Goal: Task Accomplishment & Management: Manage account settings

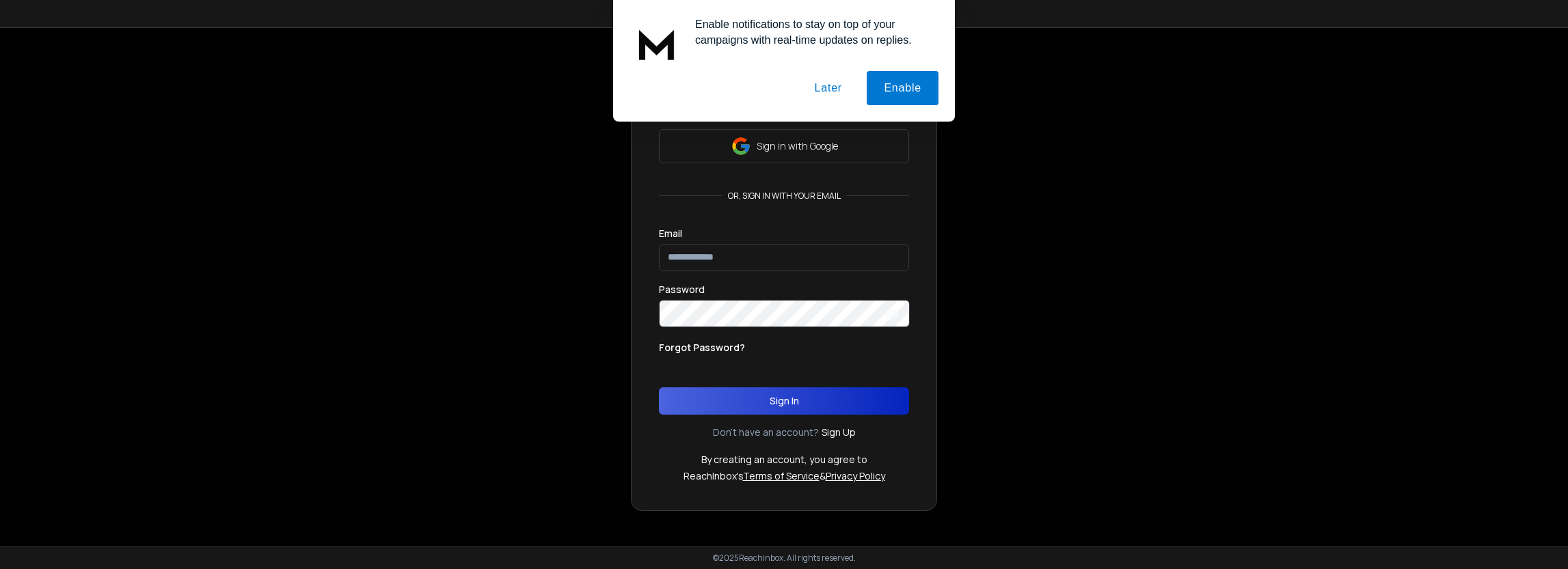
click at [714, 262] on input "email" at bounding box center [784, 258] width 250 height 28
paste input "**********"
type input "**********"
click at [755, 396] on button "Sign In" at bounding box center [784, 401] width 250 height 28
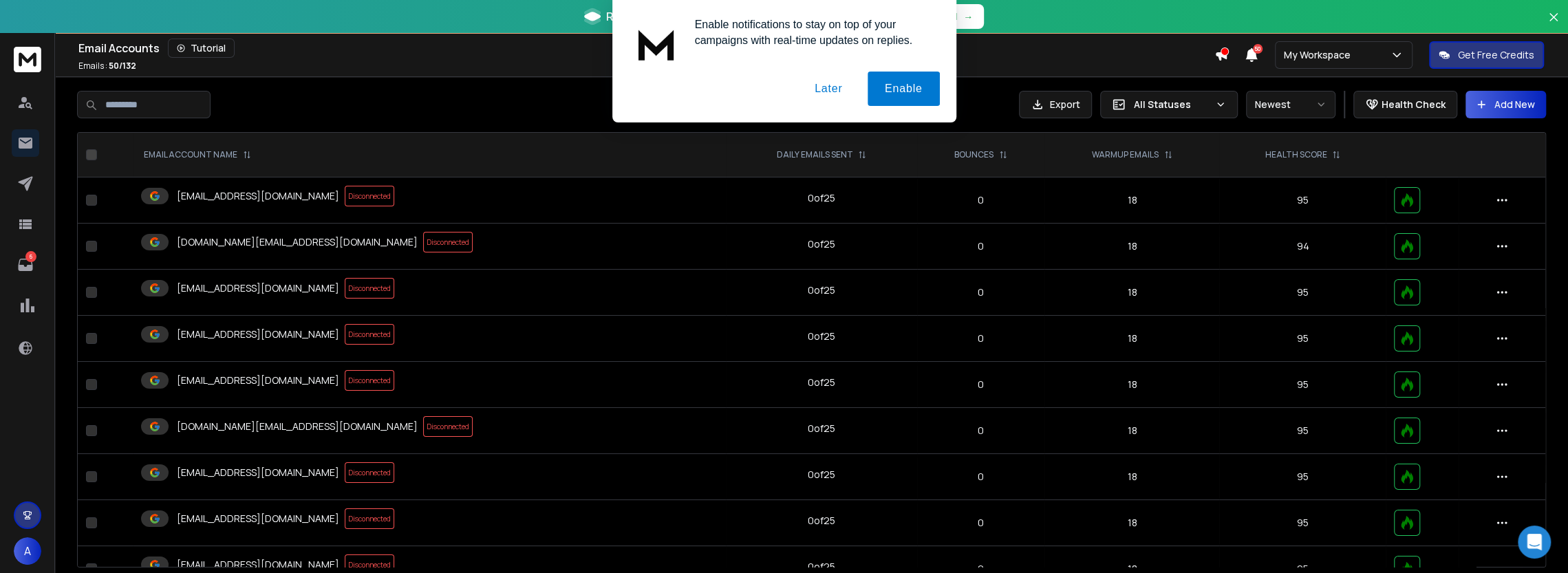
click at [838, 89] on button "Later" at bounding box center [828, 89] width 62 height 35
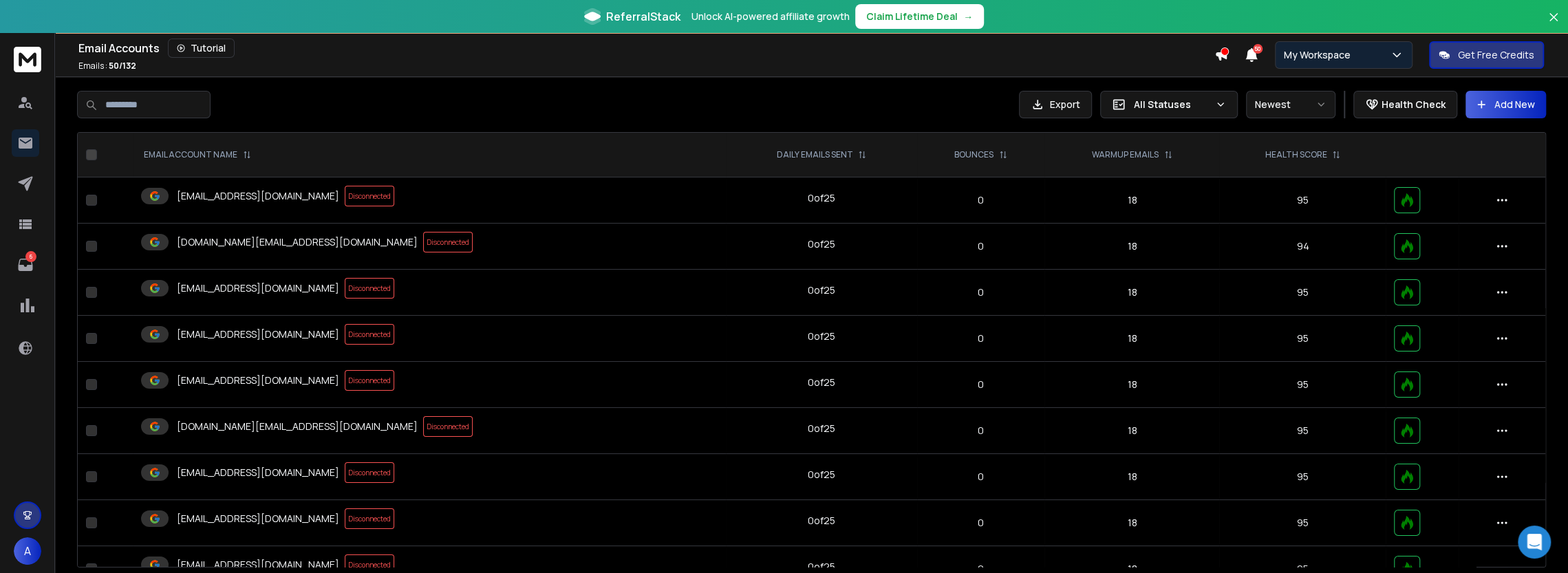
click at [1367, 44] on button "My Workspace" at bounding box center [1344, 55] width 137 height 28
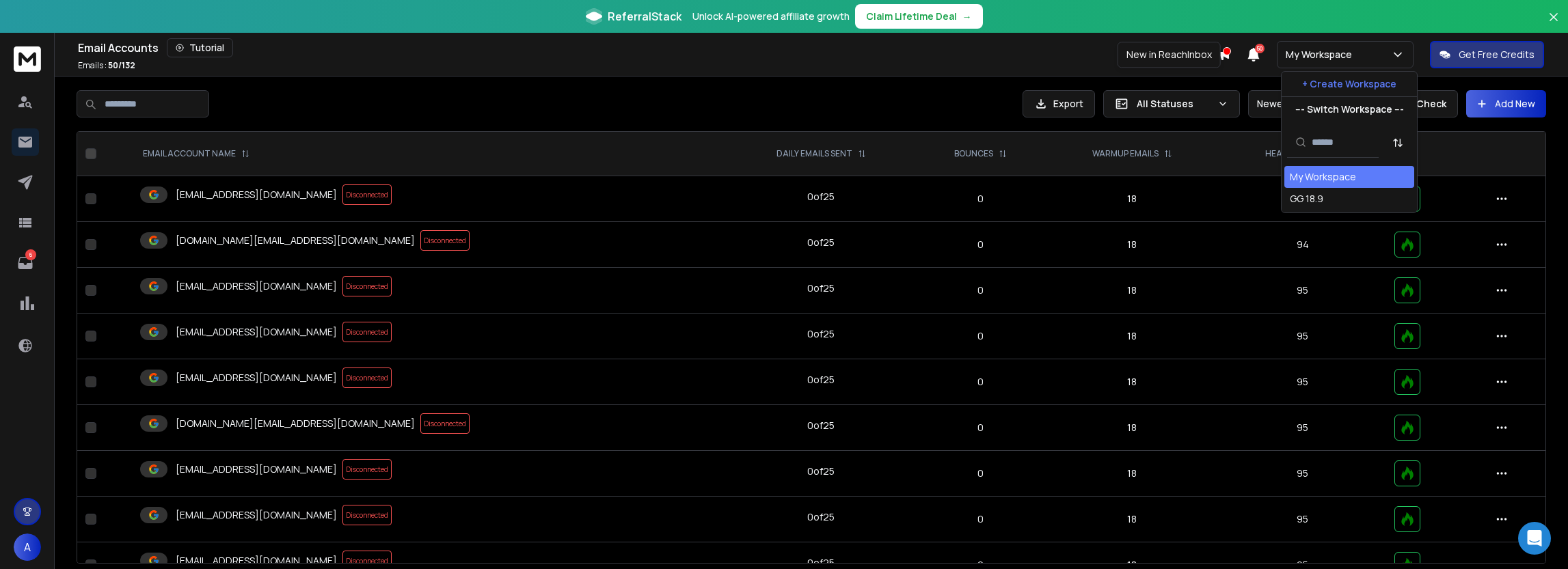
click at [1152, 56] on div "New in ReachInbox" at bounding box center [1169, 54] width 103 height 26
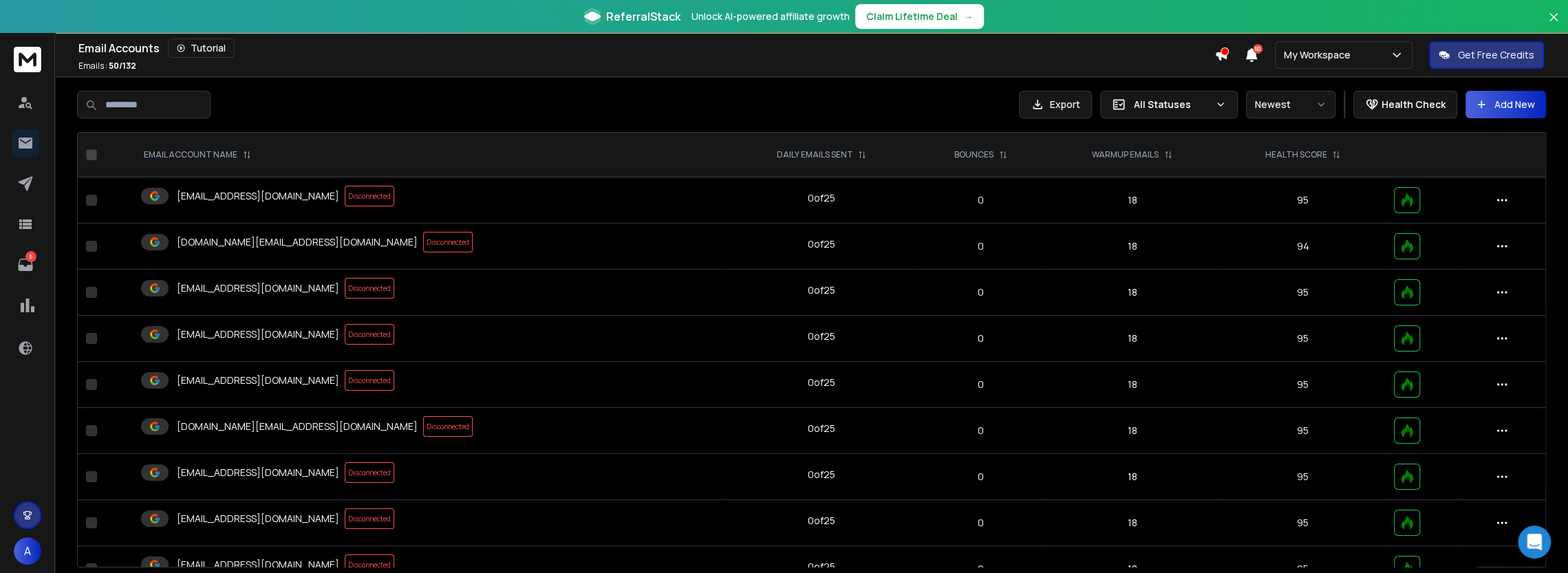
click at [999, 61] on div "Emails : 50 / 132" at bounding box center [647, 66] width 1136 height 11
click at [73, 222] on button "Select this Page" at bounding box center [76, 222] width 11 height 11
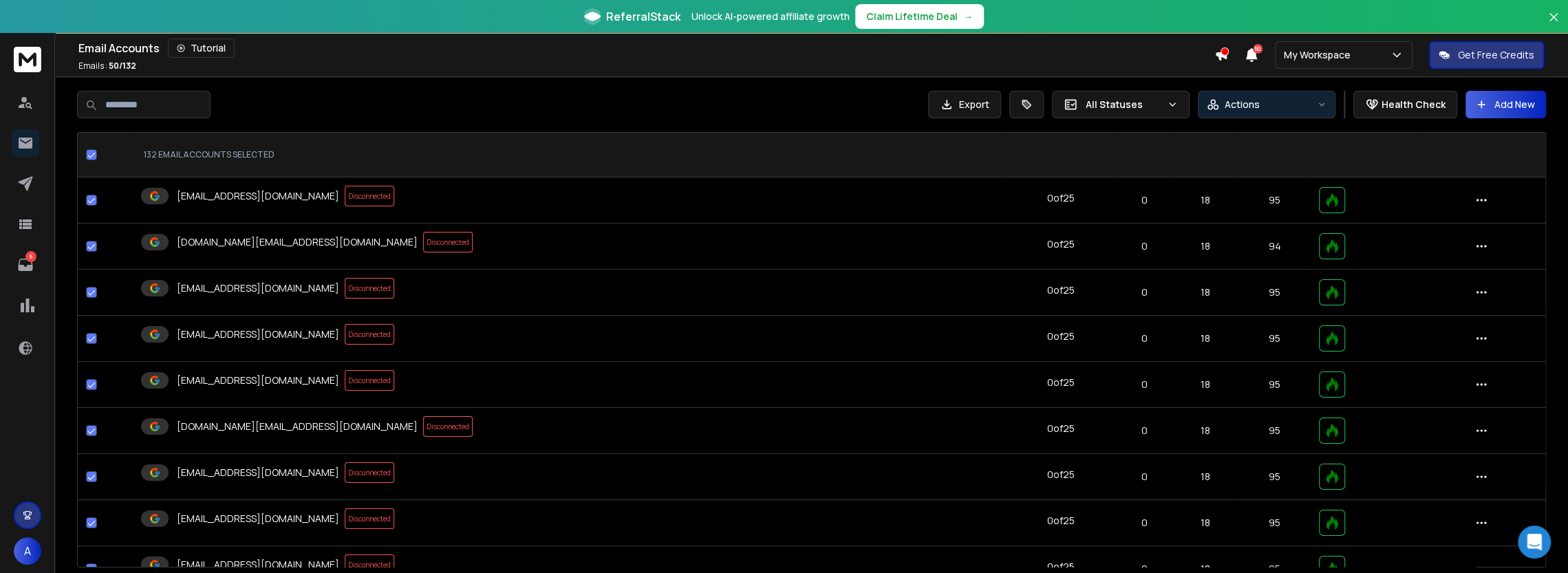
click at [1271, 104] on div "Actions" at bounding box center [1259, 105] width 105 height 14
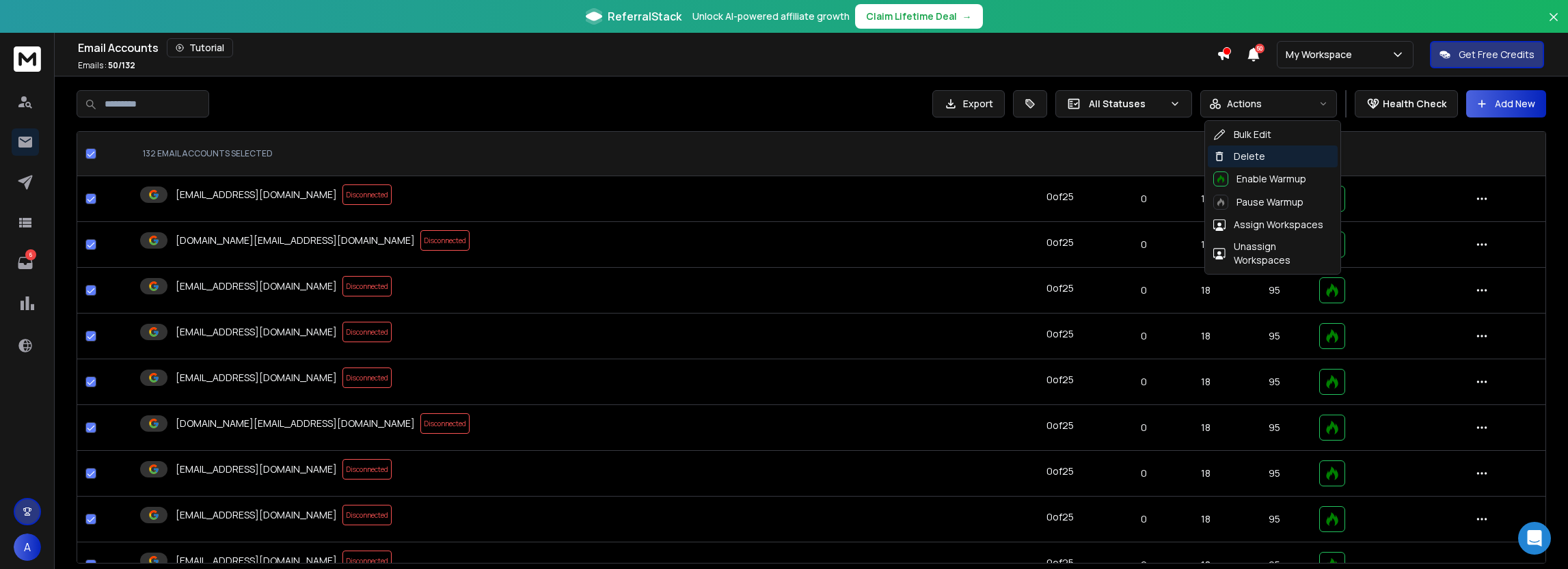
click at [1252, 154] on div "Delete" at bounding box center [1239, 157] width 52 height 14
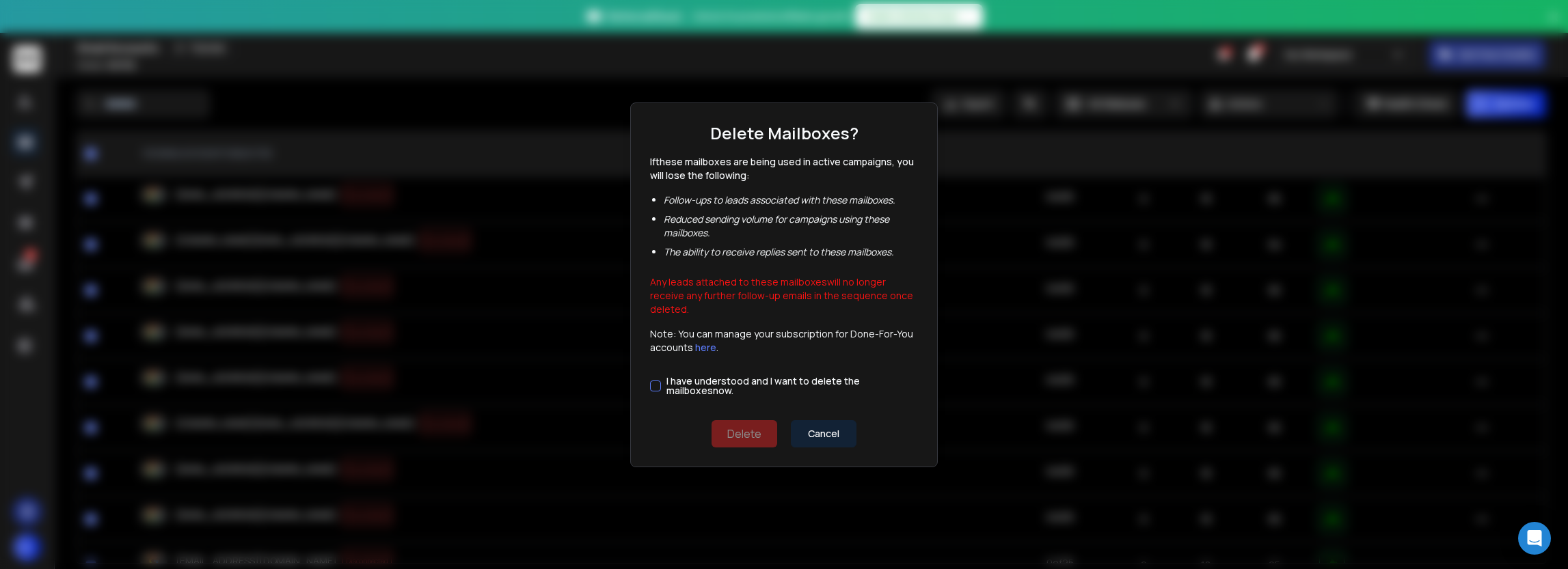
click at [704, 377] on label "I have understood and I want to delete the mailbox es now." at bounding box center [792, 386] width 252 height 19
click at [661, 381] on button "I have understood and I want to delete the mailbox es now." at bounding box center [655, 386] width 11 height 11
click at [746, 431] on button "Delete" at bounding box center [744, 434] width 66 height 28
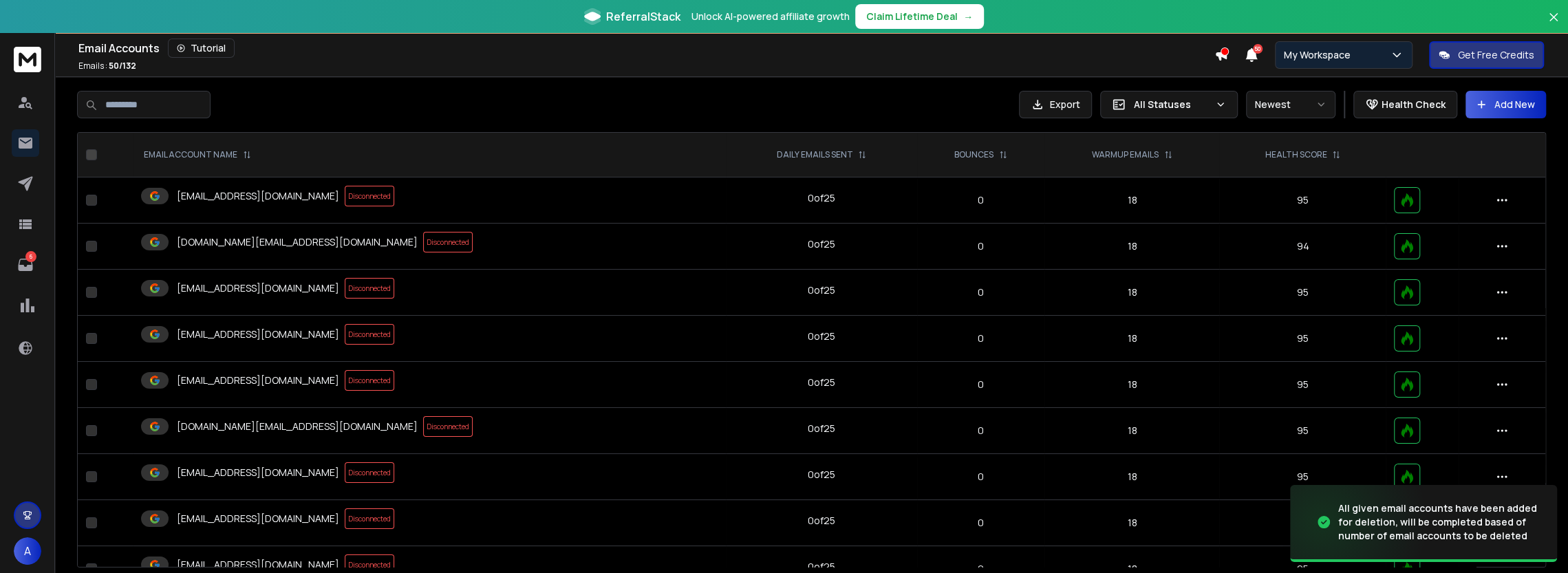
click at [1400, 53] on icon "button" at bounding box center [1397, 55] width 14 height 14
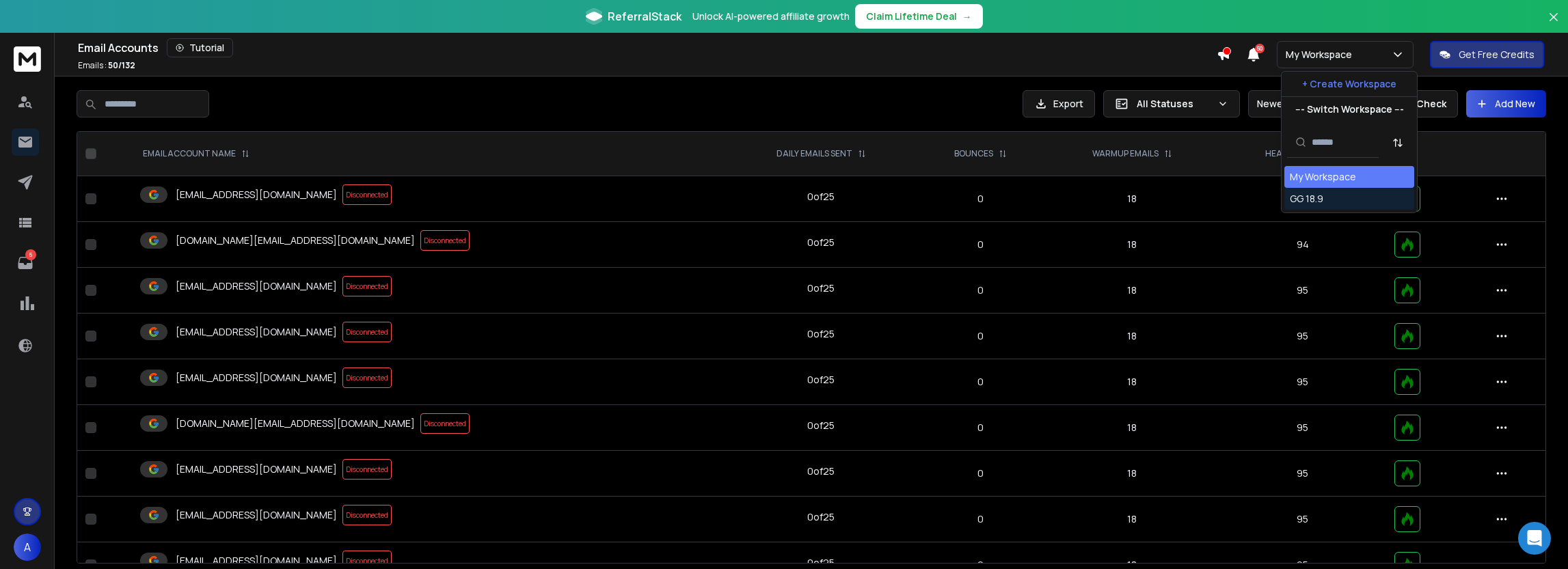
click at [1310, 200] on div "GG 18.9" at bounding box center [1307, 199] width 34 height 14
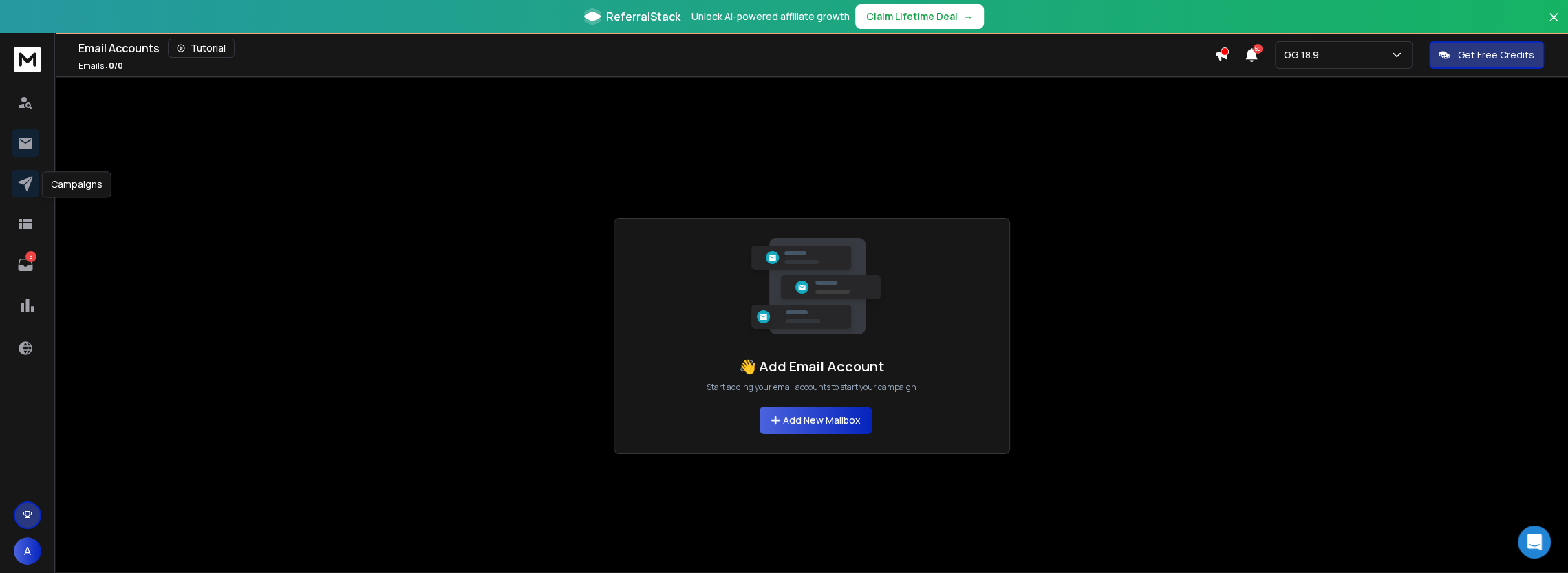
click at [26, 188] on icon at bounding box center [25, 184] width 15 height 15
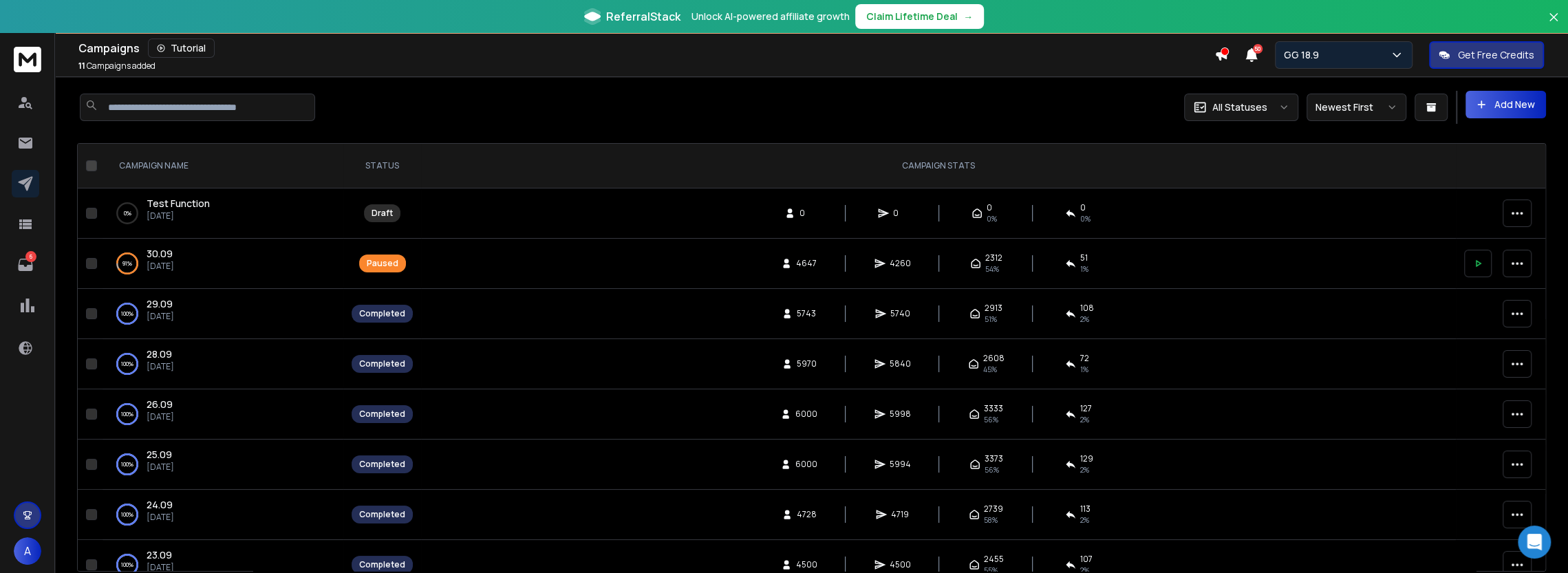
click at [1401, 56] on icon "button" at bounding box center [1397, 54] width 7 height 3
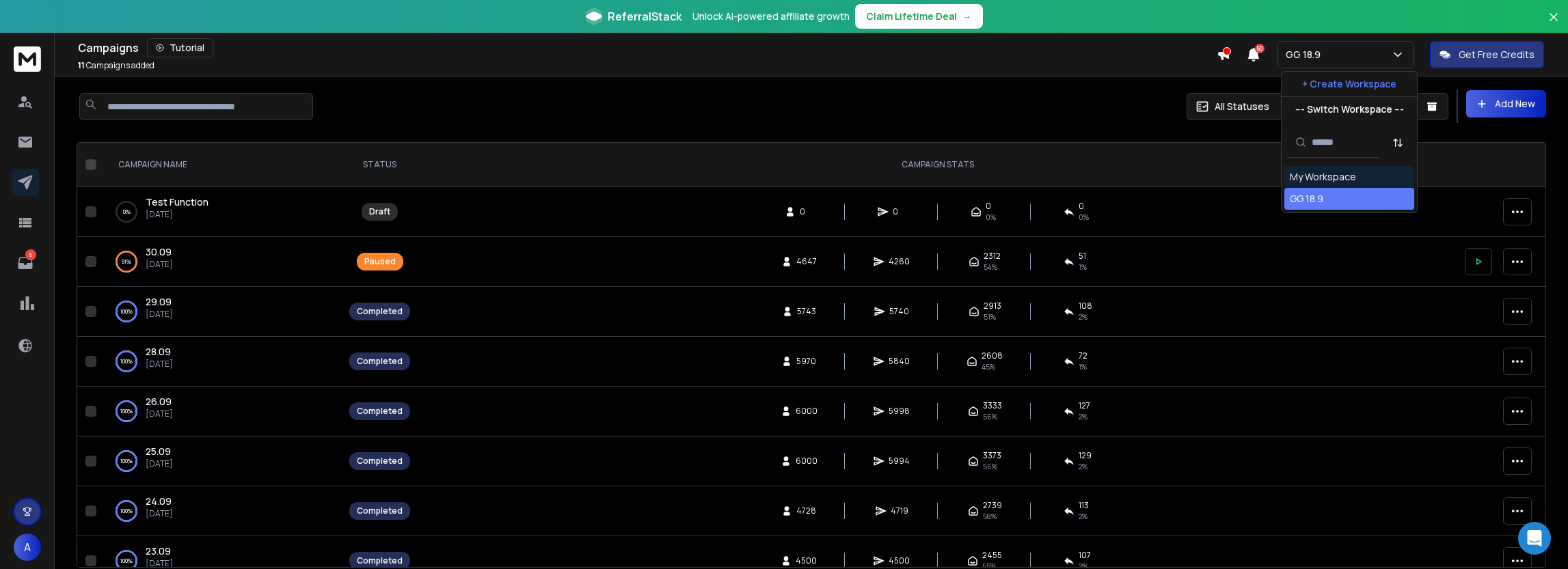
click at [1342, 82] on p "+ Create Workspace" at bounding box center [1349, 84] width 95 height 14
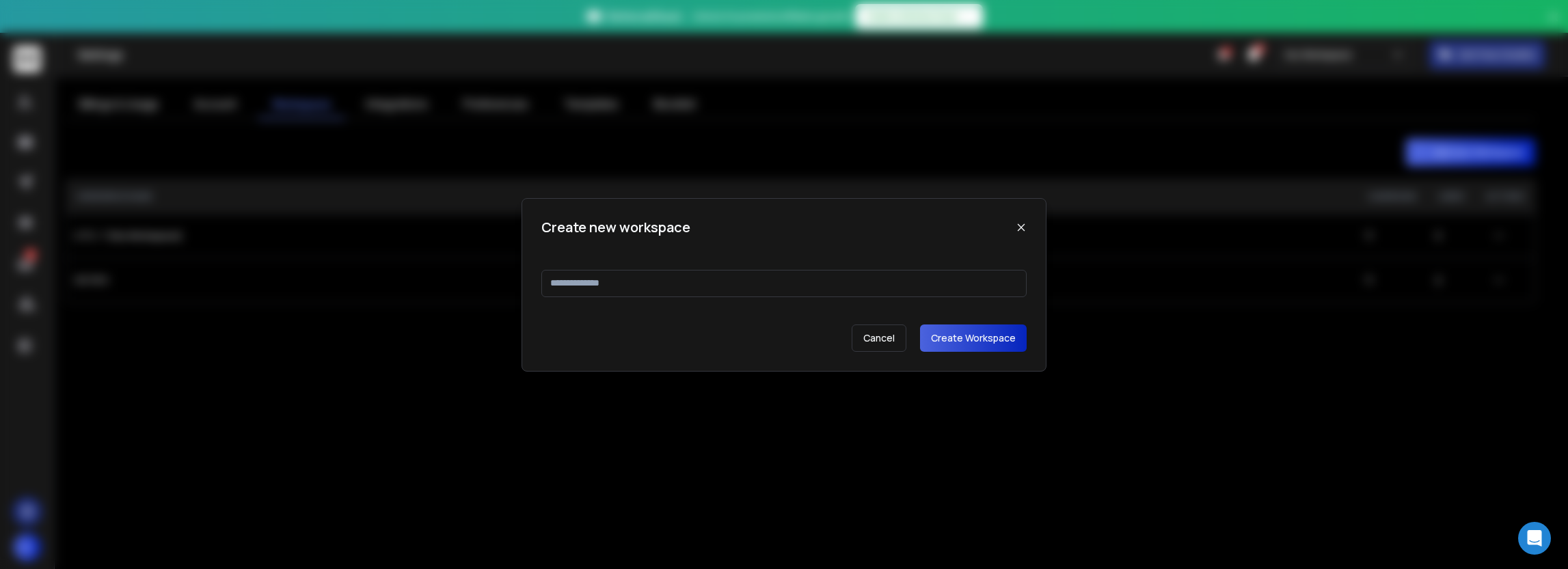
click at [894, 288] on input at bounding box center [784, 283] width 486 height 28
type input "**********"
click at [986, 332] on button "Create Workspace" at bounding box center [973, 339] width 107 height 28
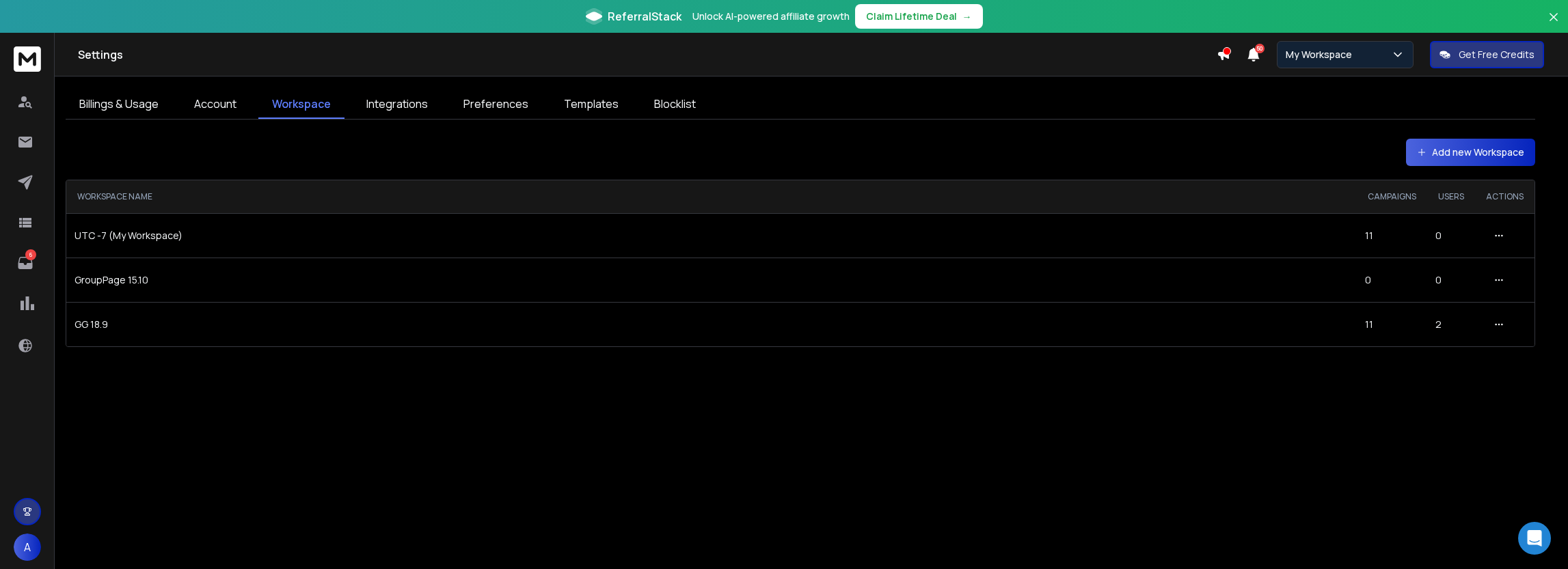
click at [1349, 49] on p "My Workspace" at bounding box center [1322, 54] width 72 height 14
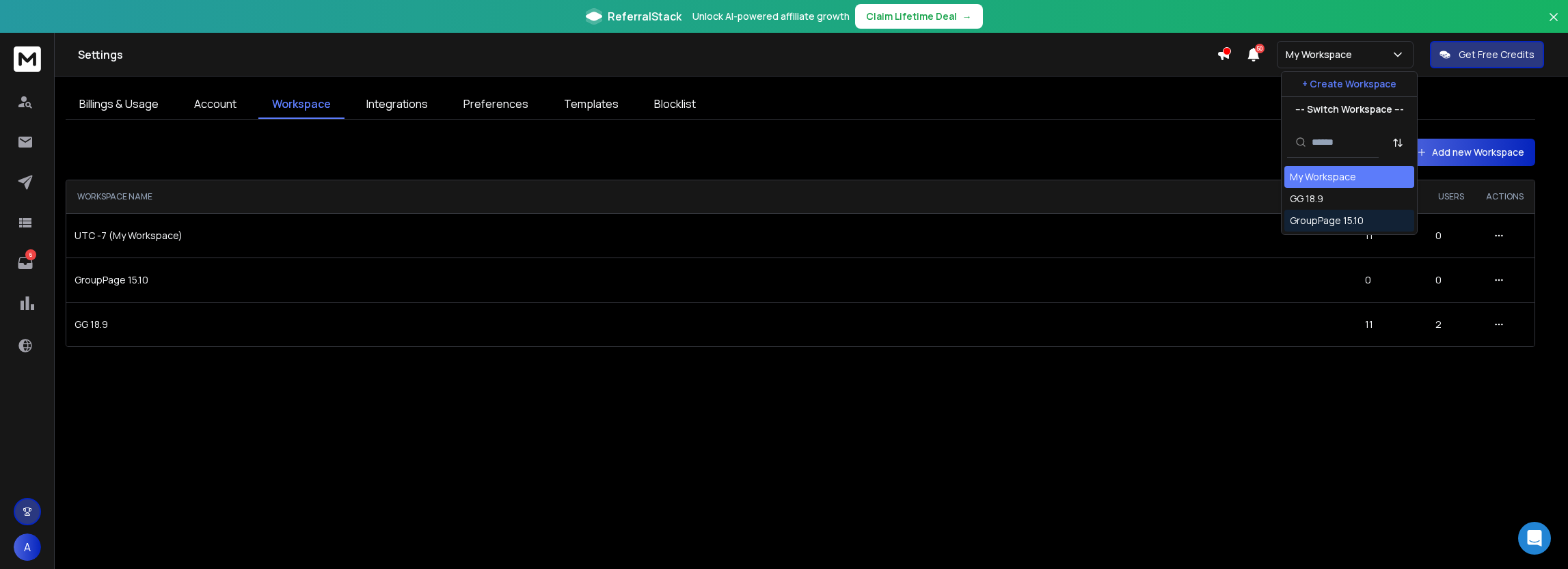
click at [1319, 217] on div "GroupPage 15.10" at bounding box center [1327, 221] width 74 height 14
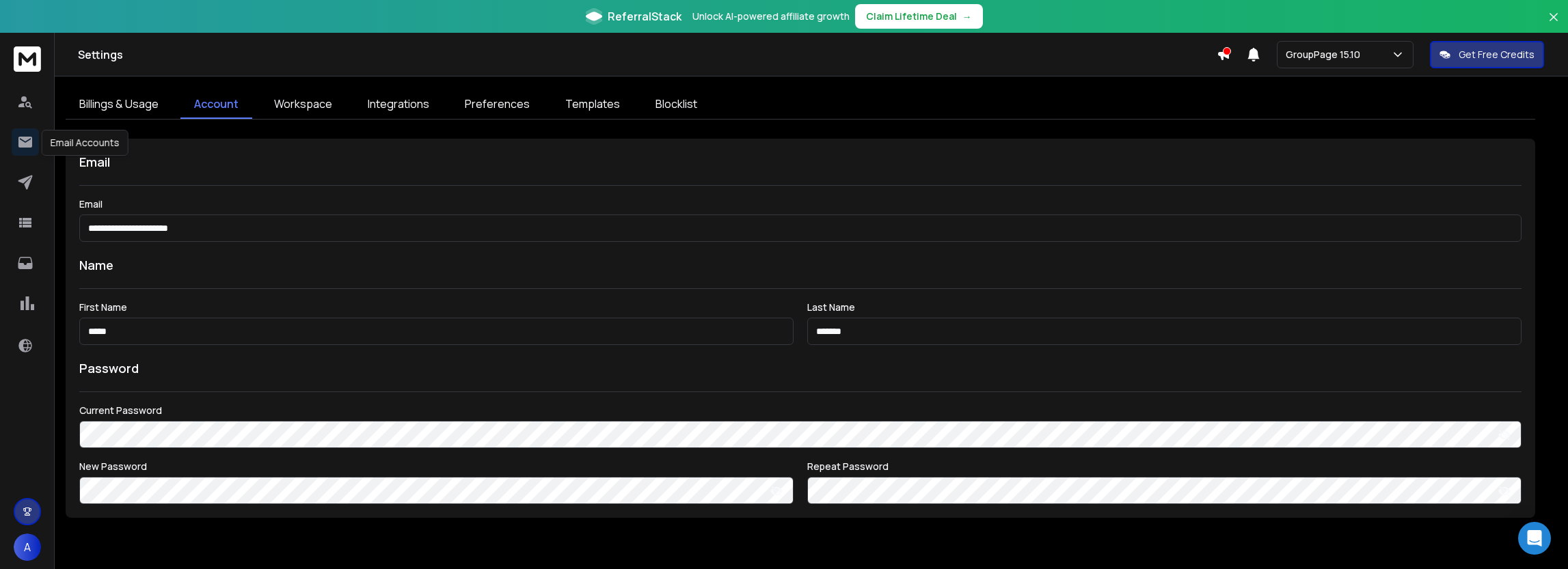
click at [23, 142] on icon at bounding box center [26, 142] width 14 height 11
